Goal: Task Accomplishment & Management: Manage account settings

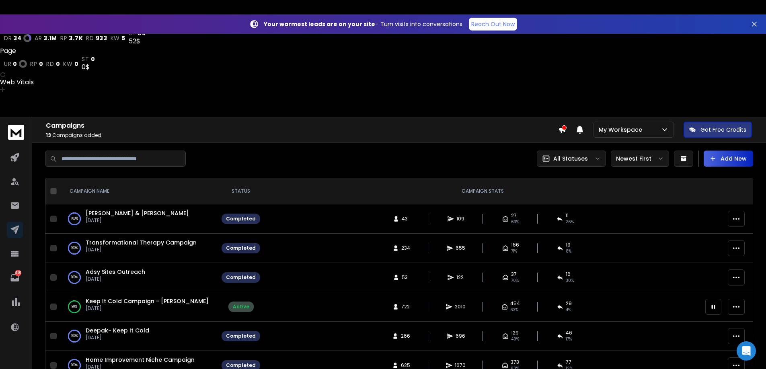
click at [123, 297] on span "Keep It Cold Campaign - [PERSON_NAME]" at bounding box center [147, 301] width 123 height 8
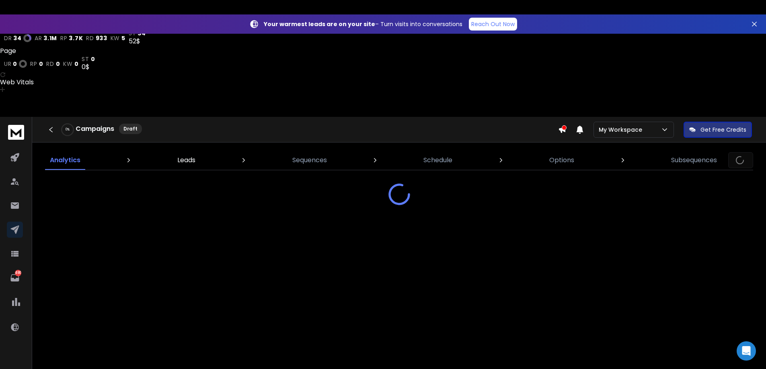
click at [189, 156] on p "Leads" at bounding box center [186, 161] width 18 height 10
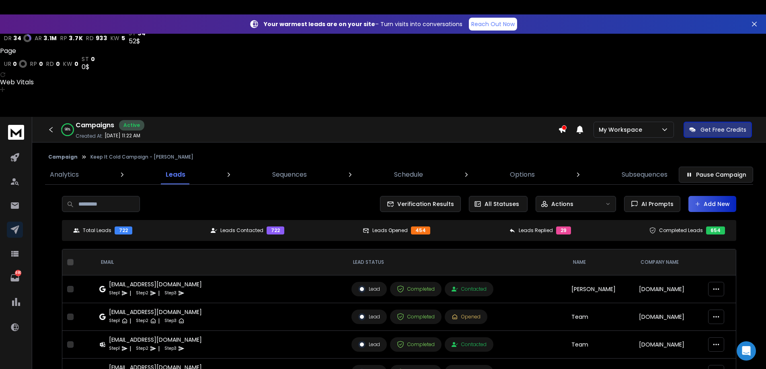
click at [699, 196] on button "Add New" at bounding box center [712, 204] width 48 height 16
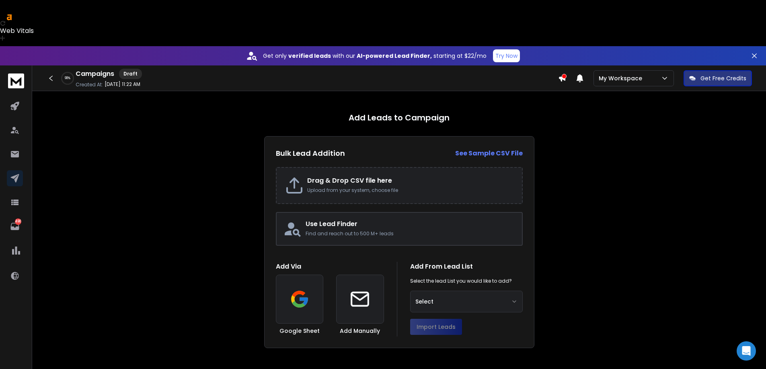
click at [360, 187] on p "Upload from your system, choose file" at bounding box center [410, 190] width 207 height 6
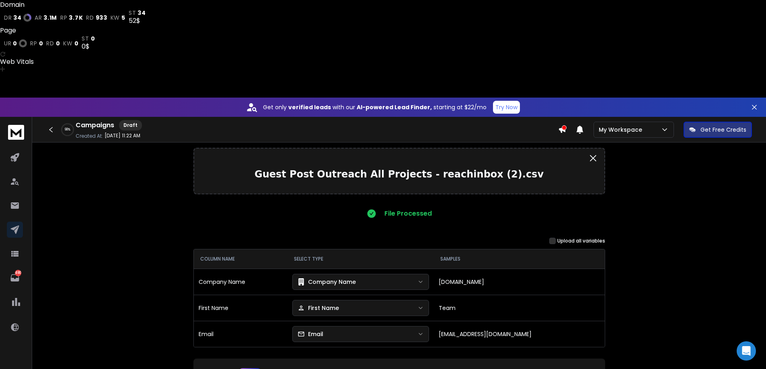
scroll to position [37, 0]
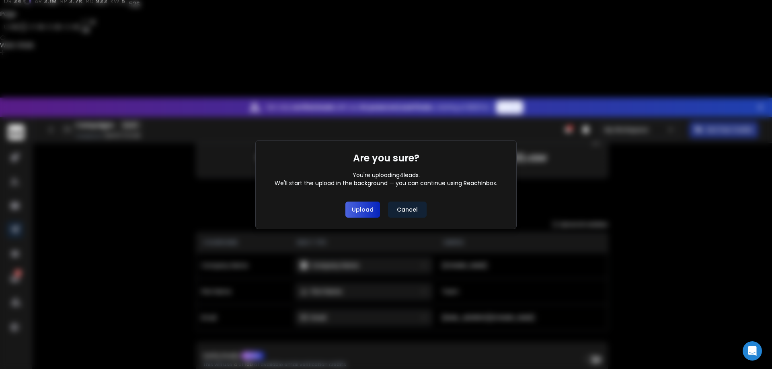
click at [363, 212] on button "Upload" at bounding box center [362, 210] width 35 height 16
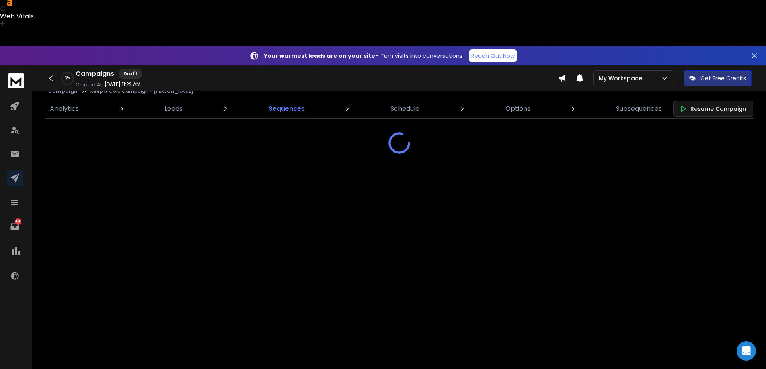
scroll to position [33, 0]
